Goal: Task Accomplishment & Management: Manage account settings

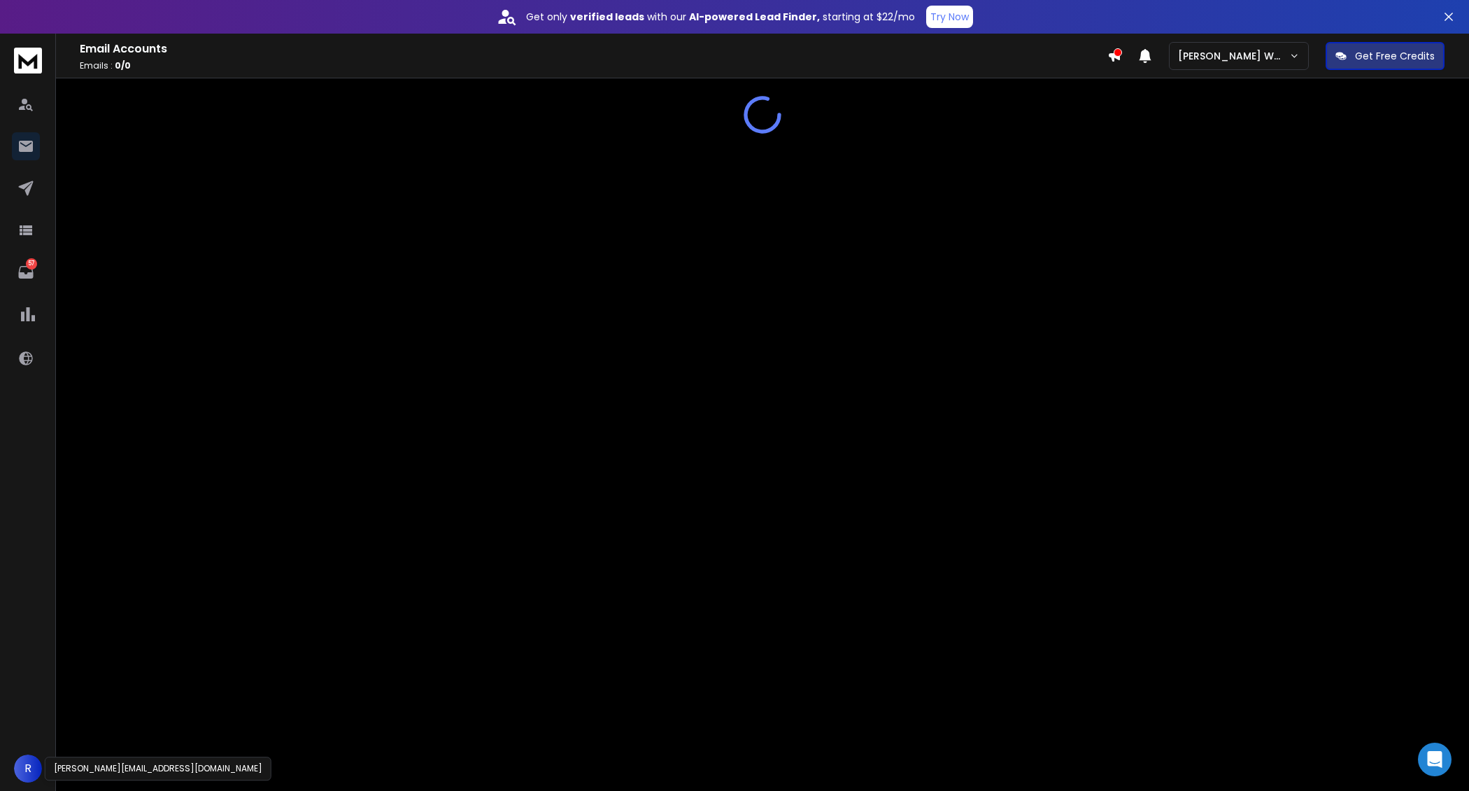
click at [22, 770] on span "R" at bounding box center [28, 768] width 28 height 28
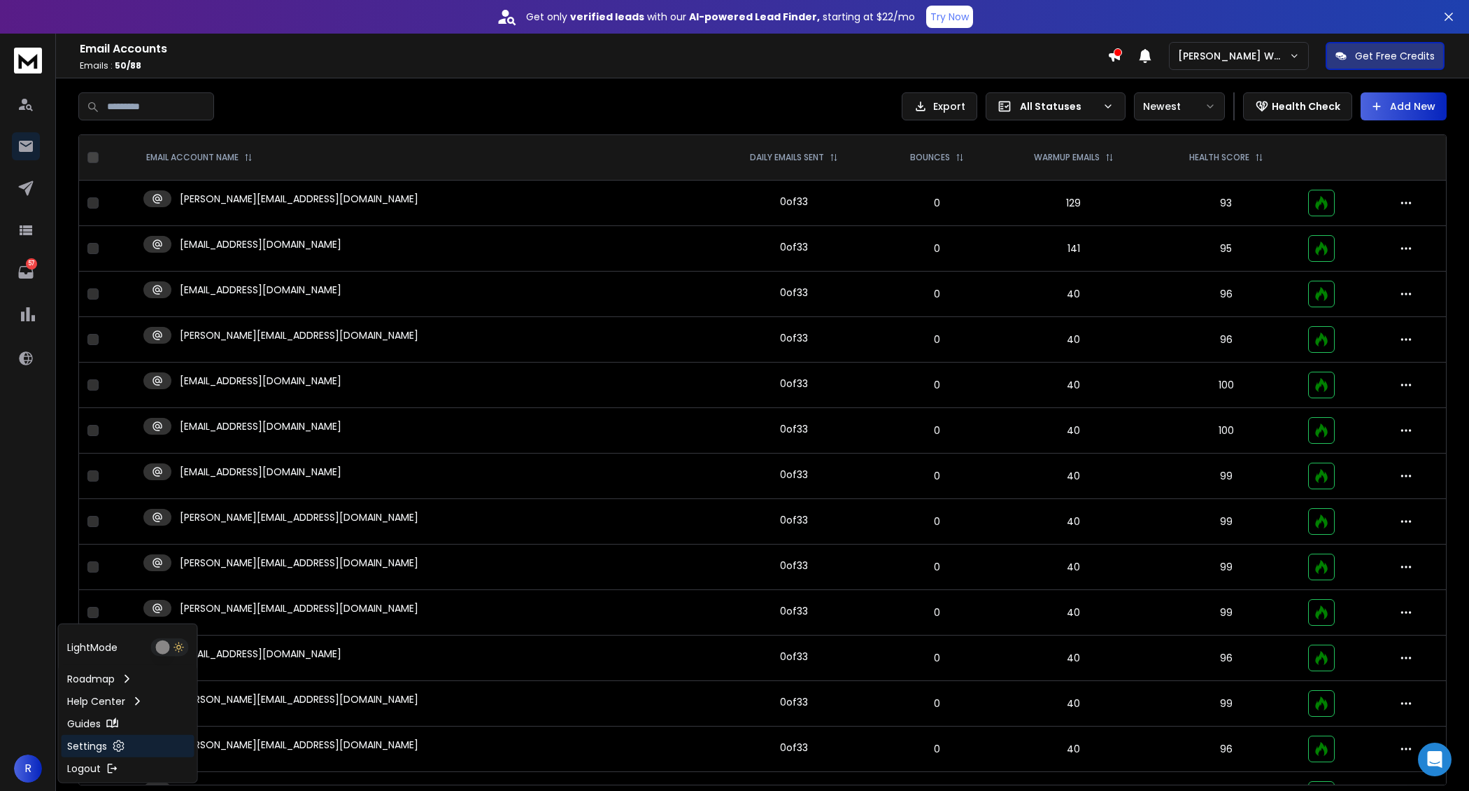
click at [76, 749] on p "Settings" at bounding box center [87, 746] width 40 height 14
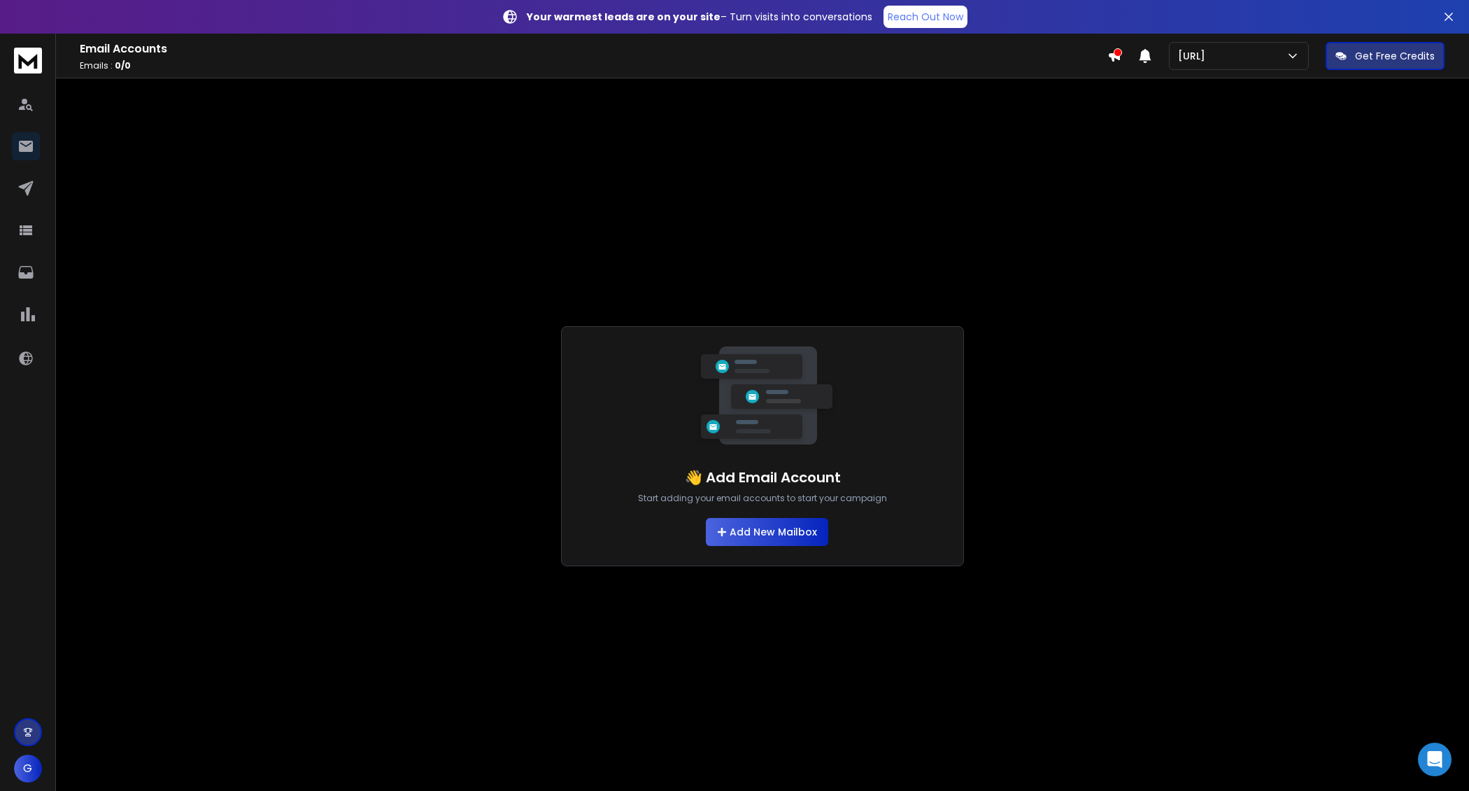
click at [1376, 50] on p "Get Free Credits" at bounding box center [1395, 56] width 80 height 14
